Goal: Task Accomplishment & Management: Use online tool/utility

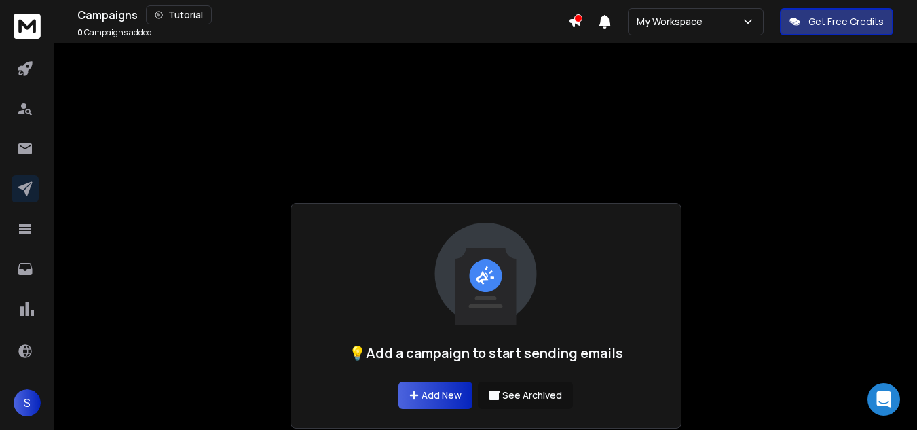
click at [430, 395] on link "Add New" at bounding box center [435, 394] width 74 height 27
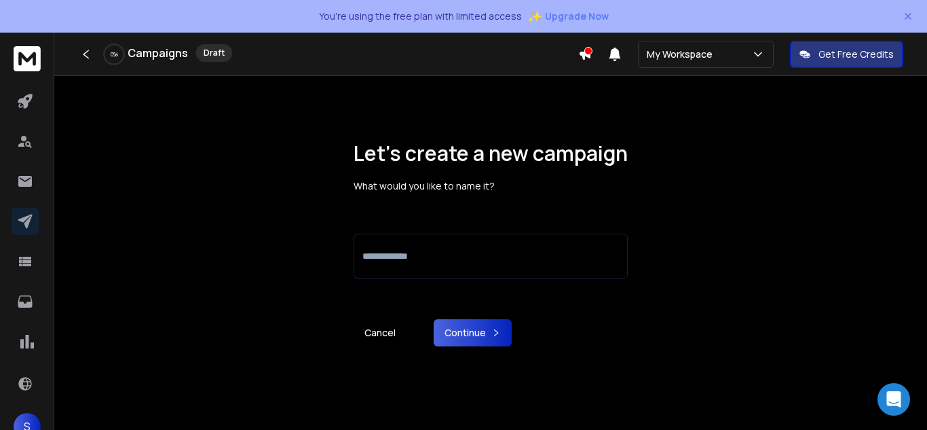
click at [442, 266] on input at bounding box center [491, 255] width 274 height 45
type input "**********"
click at [484, 337] on button "Continue" at bounding box center [473, 332] width 78 height 27
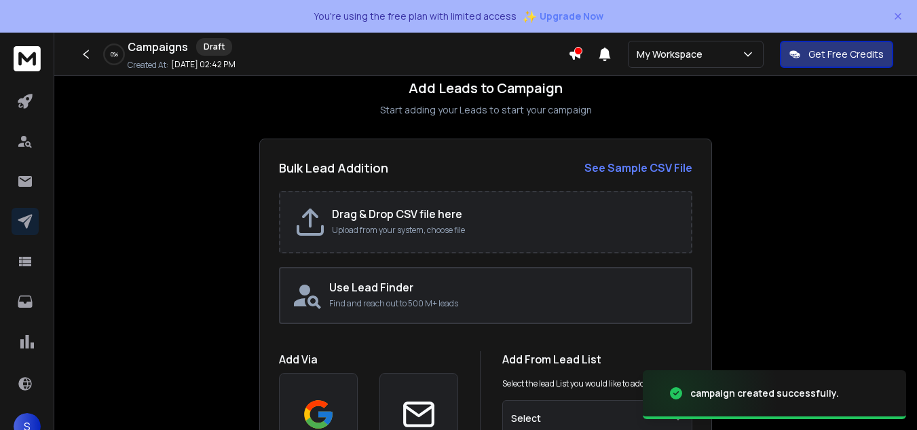
scroll to position [187, 0]
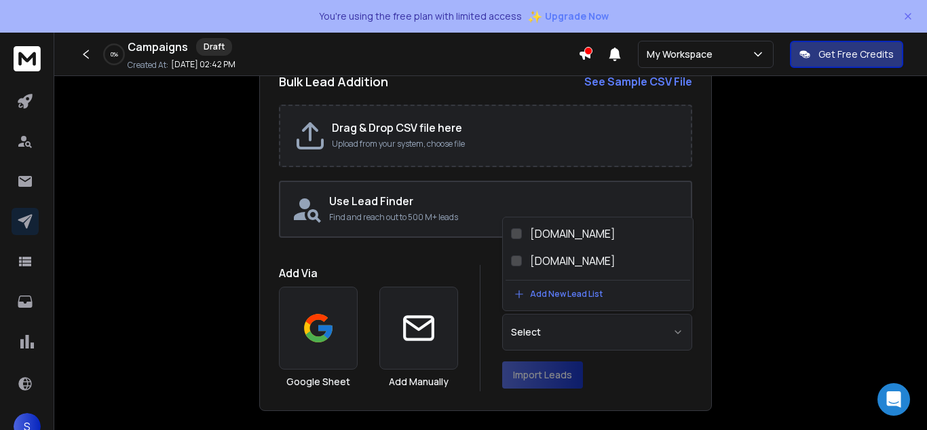
click at [527, 337] on button "Select" at bounding box center [597, 332] width 190 height 37
click at [554, 234] on div "[DOMAIN_NAME]" at bounding box center [573, 233] width 86 height 16
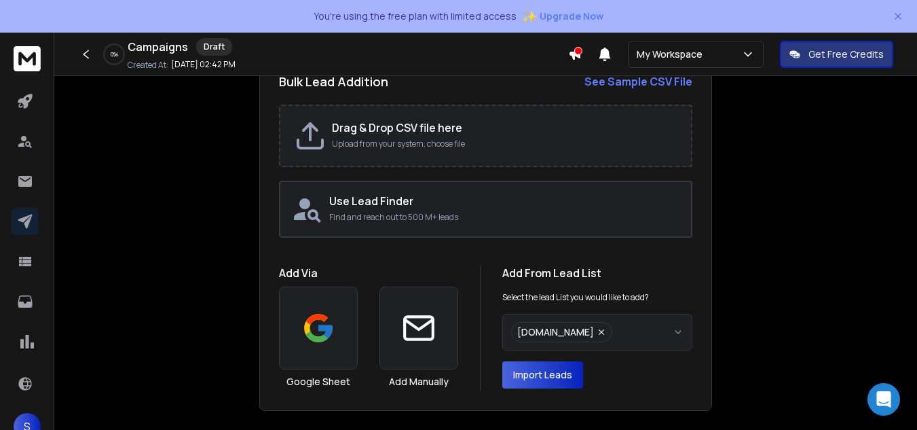
click at [535, 373] on button "Import Leads" at bounding box center [542, 374] width 81 height 27
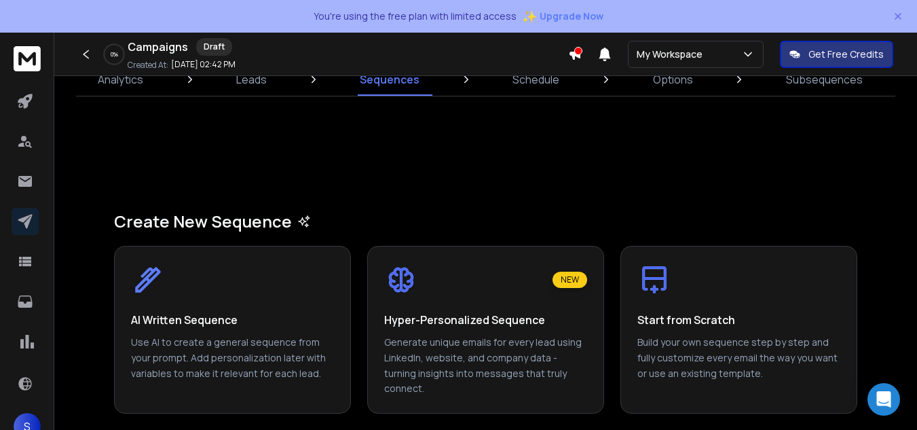
scroll to position [57, 0]
